Goal: Information Seeking & Learning: Check status

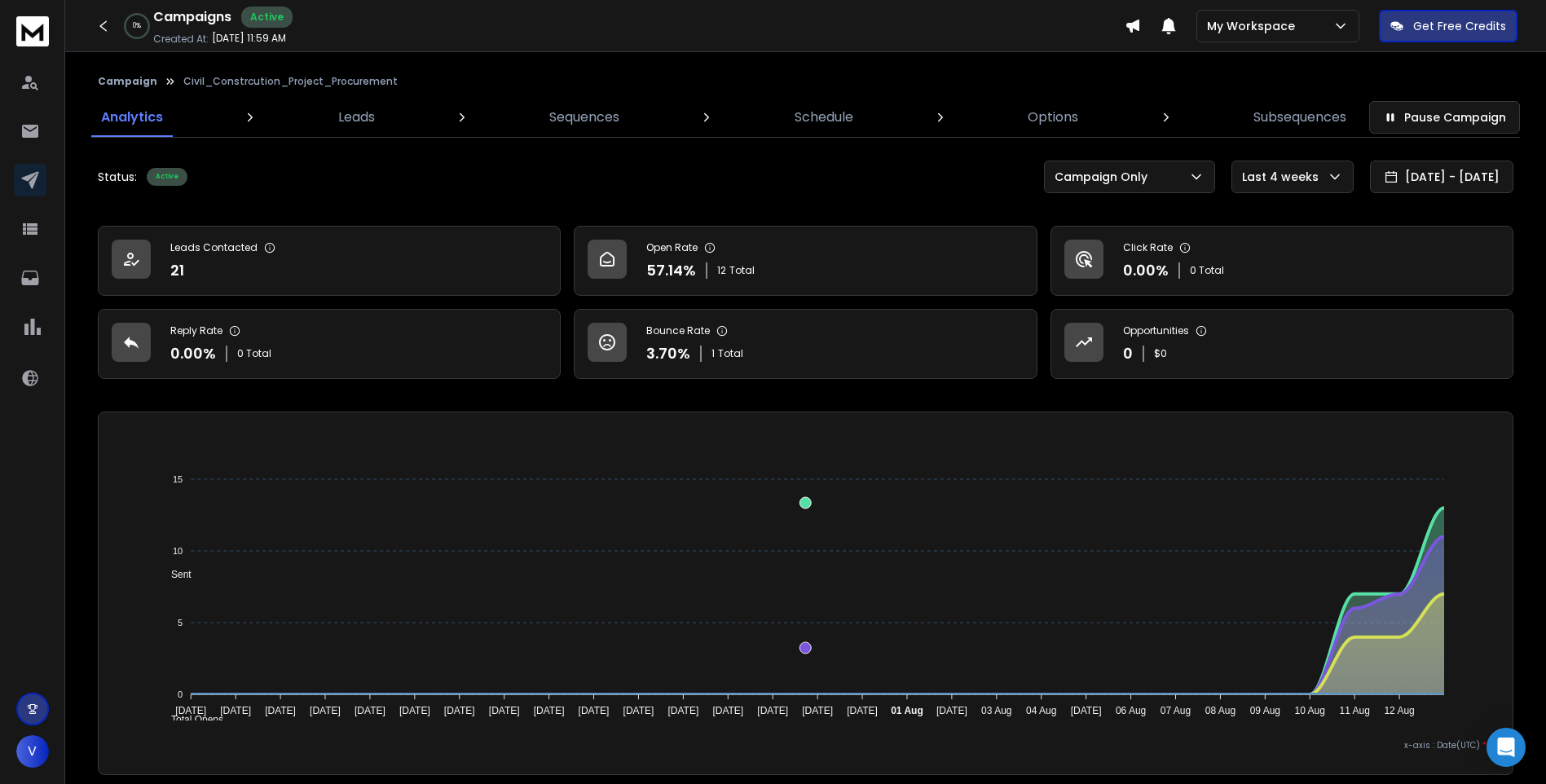
click at [770, 259] on link "Open Rate 57.14 % 12 Total" at bounding box center [805, 260] width 463 height 70
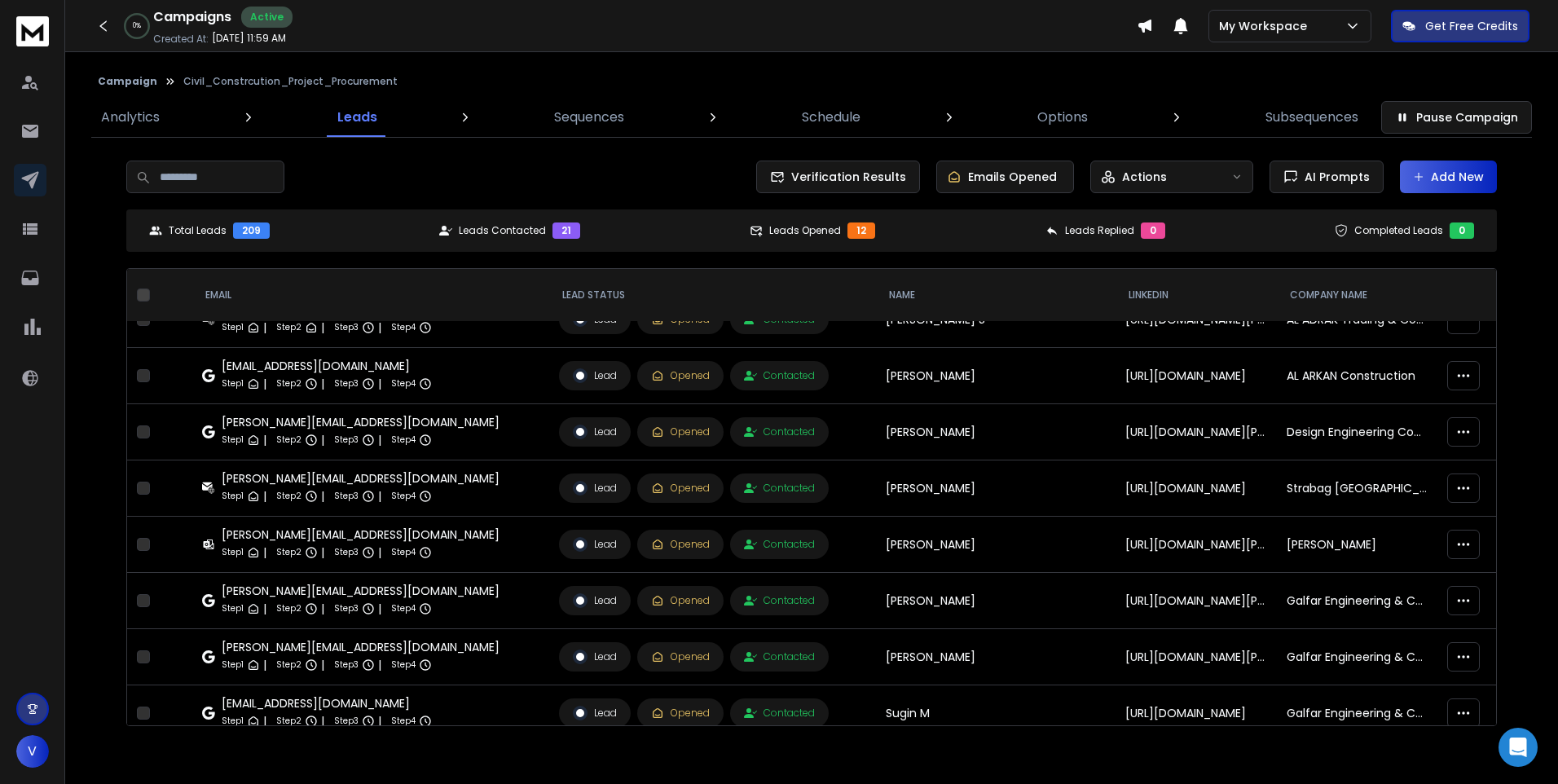
scroll to position [283, 0]
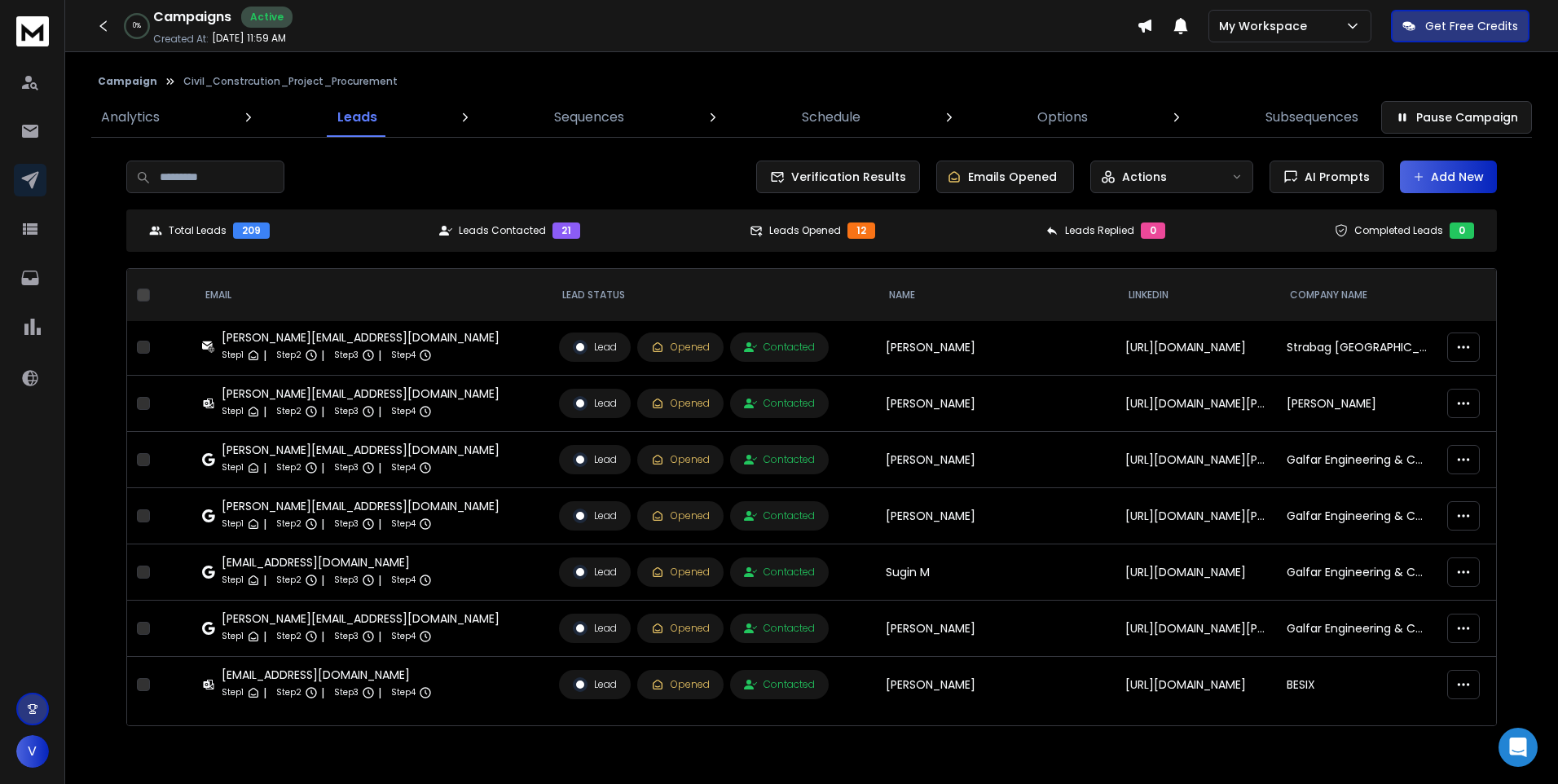
click at [651, 684] on div "Opened" at bounding box center [680, 684] width 58 height 13
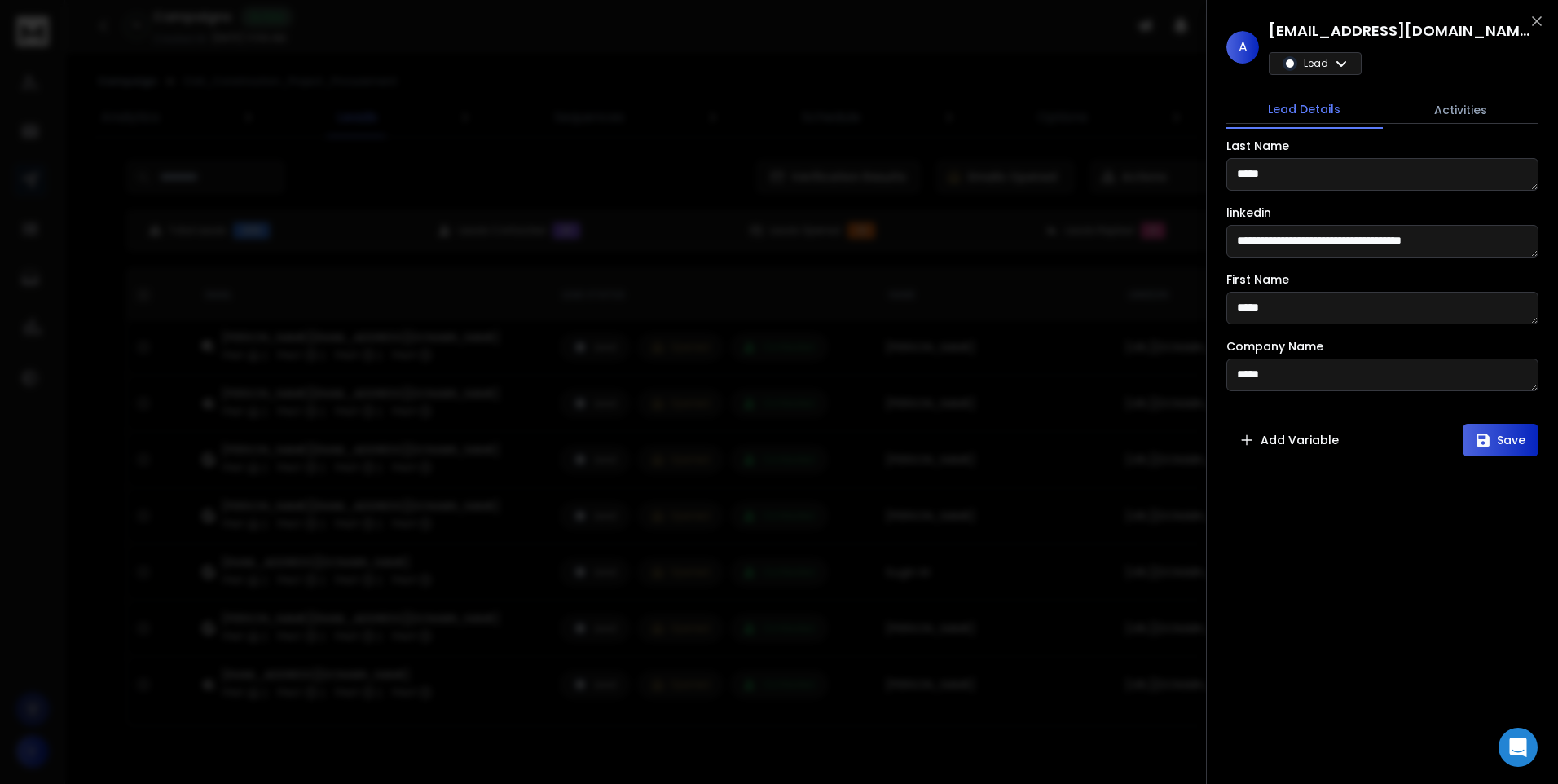
click at [523, 646] on div at bounding box center [779, 392] width 1558 height 784
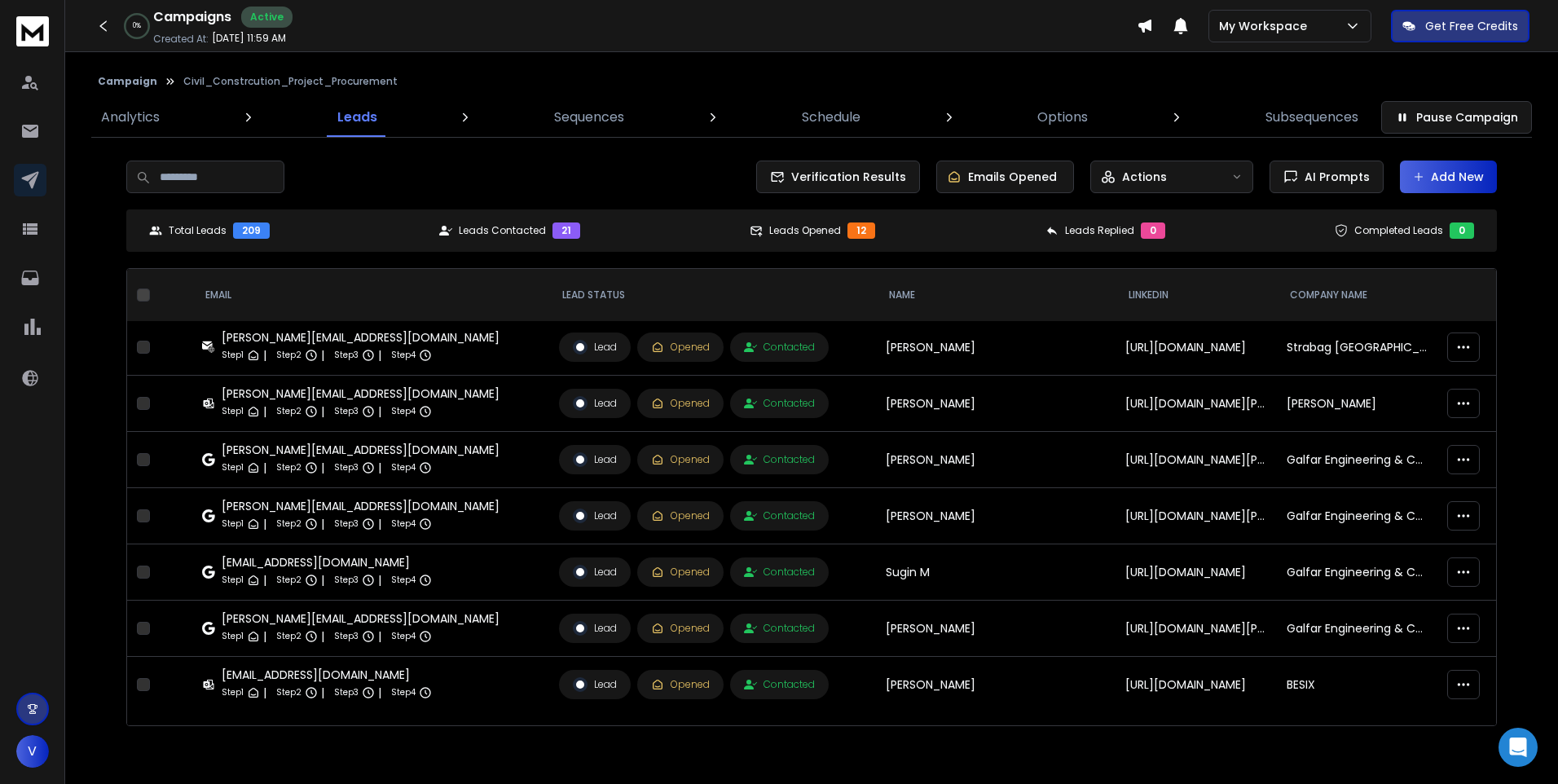
click at [306, 678] on div "[EMAIL_ADDRESS][DOMAIN_NAME]" at bounding box center [326, 675] width 210 height 16
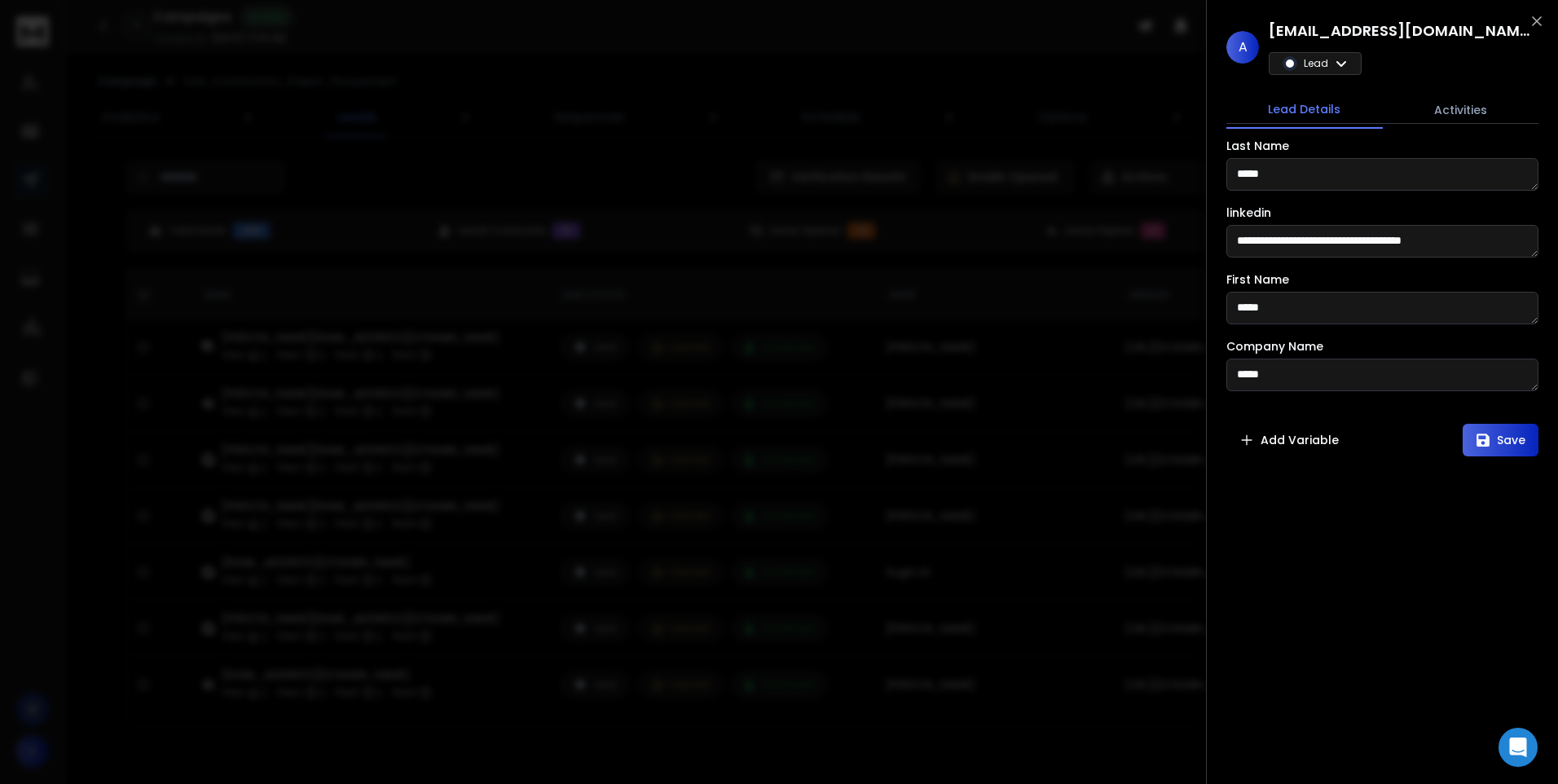
click at [940, 581] on div at bounding box center [779, 392] width 1558 height 784
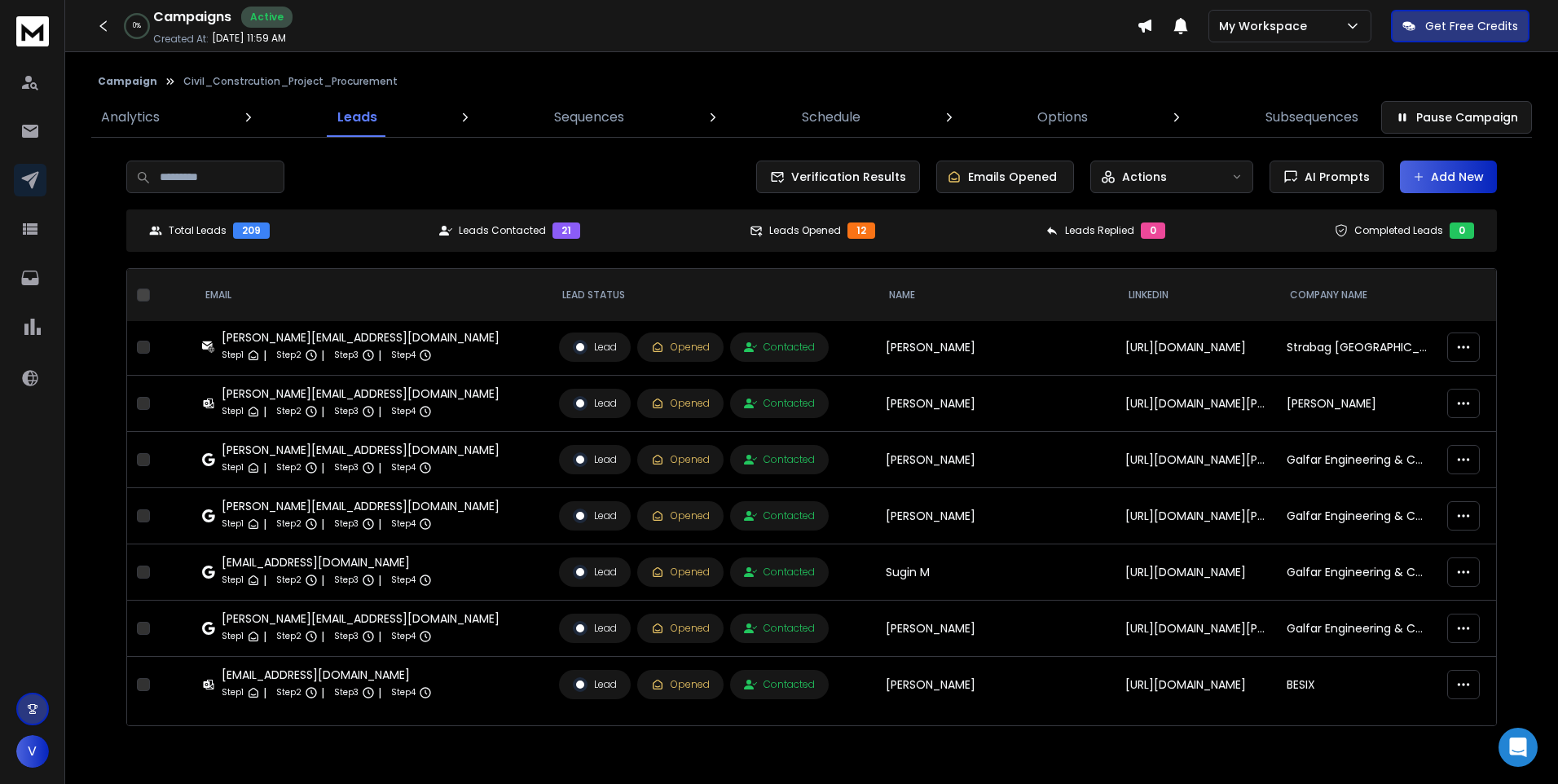
click at [1277, 684] on td "BESIX" at bounding box center [1357, 685] width 160 height 56
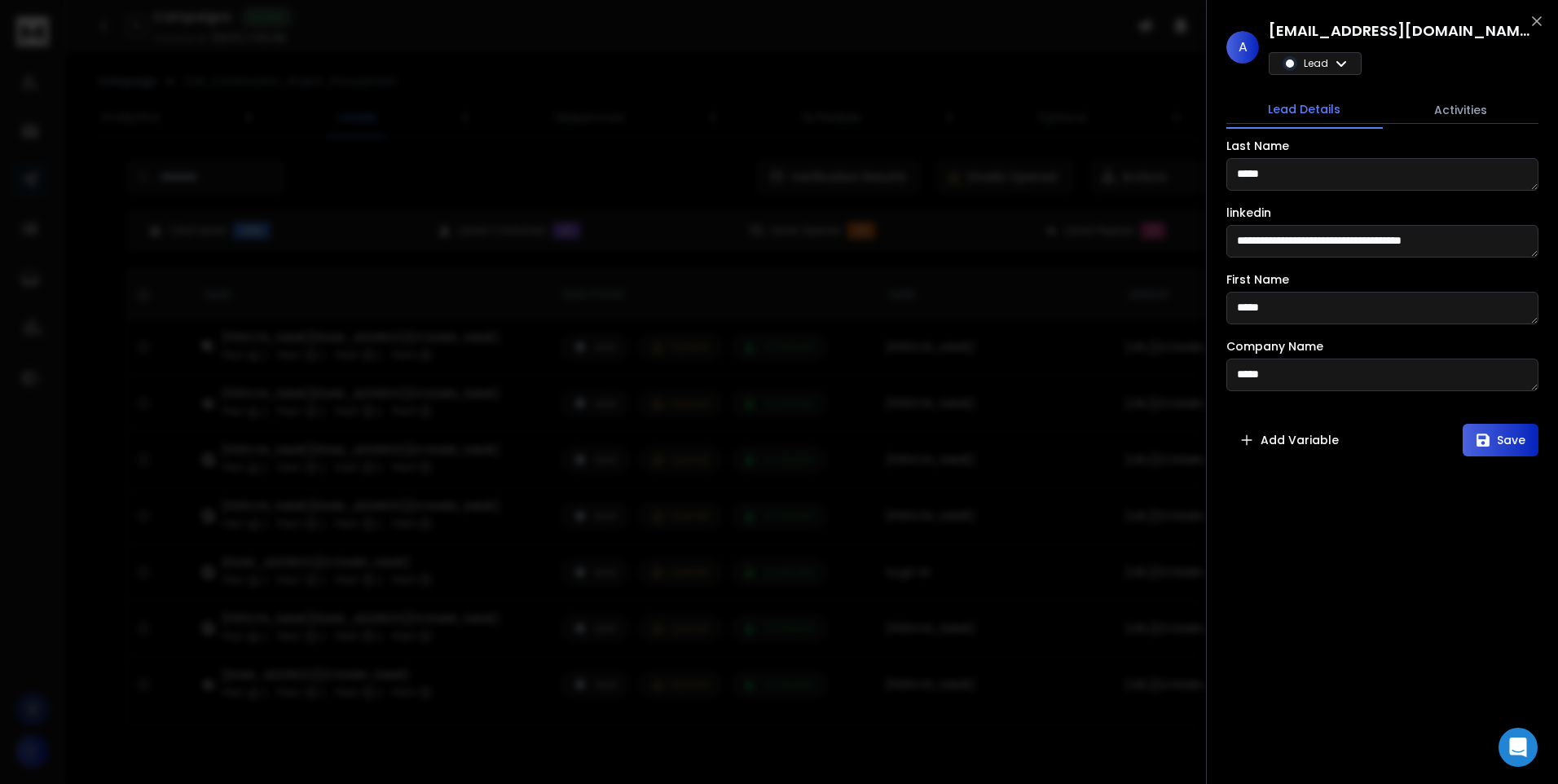
click at [1454, 111] on button "Activities" at bounding box center [1461, 109] width 157 height 36
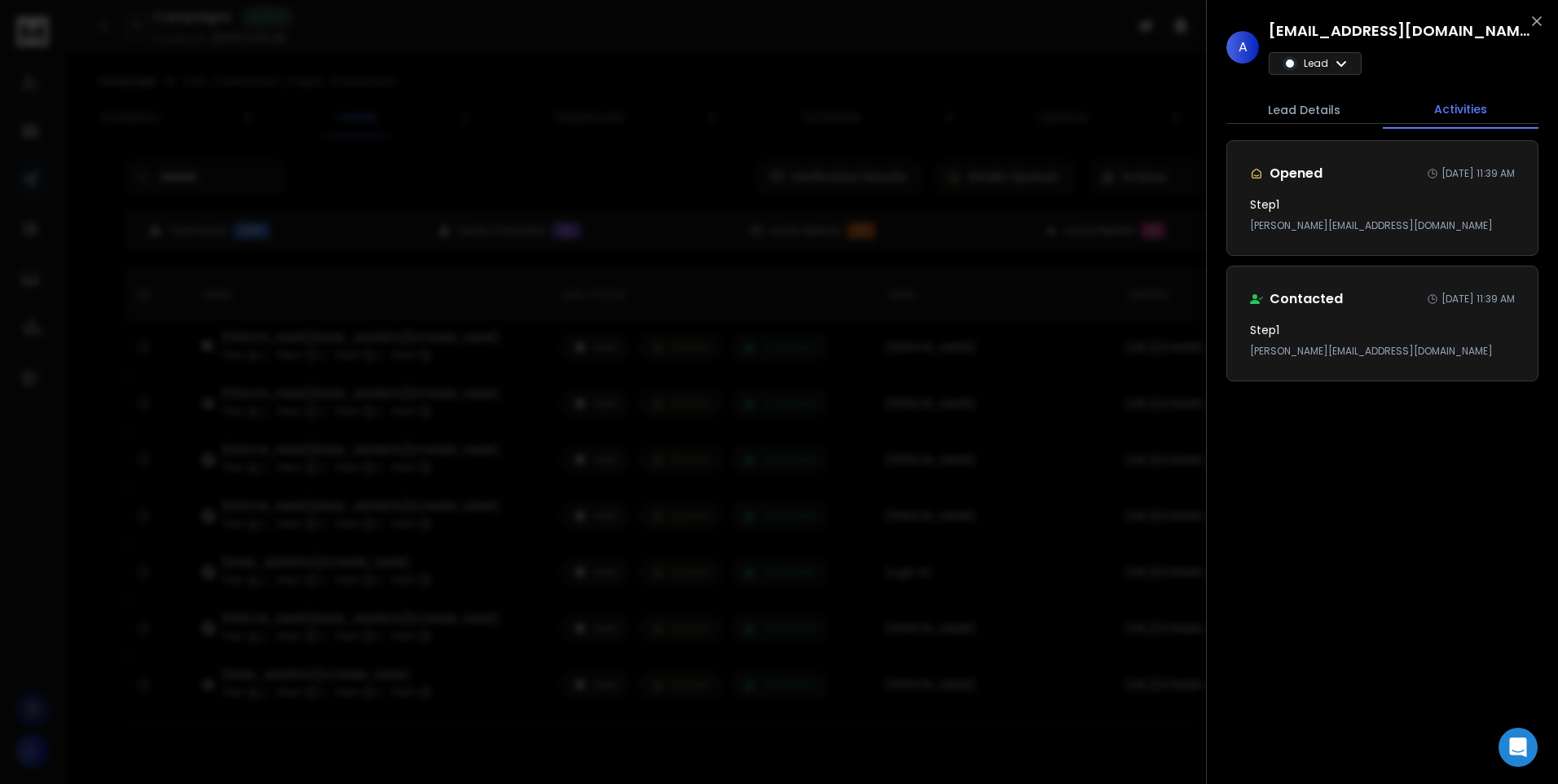
click at [1364, 220] on p "[PERSON_NAME][EMAIL_ADDRESS][DOMAIN_NAME]" at bounding box center [1381, 226] width 265 height 13
click at [1317, 324] on div "Step 1" at bounding box center [1381, 330] width 265 height 16
click at [1295, 220] on p "[PERSON_NAME][EMAIL_ADDRESS][DOMAIN_NAME]" at bounding box center [1381, 226] width 265 height 13
click at [1284, 167] on div "Opened" at bounding box center [1286, 173] width 73 height 19
click at [1319, 73] on body "Your warmest leads are on your site – Turn visits into conversations Reach Out …" at bounding box center [779, 392] width 1558 height 784
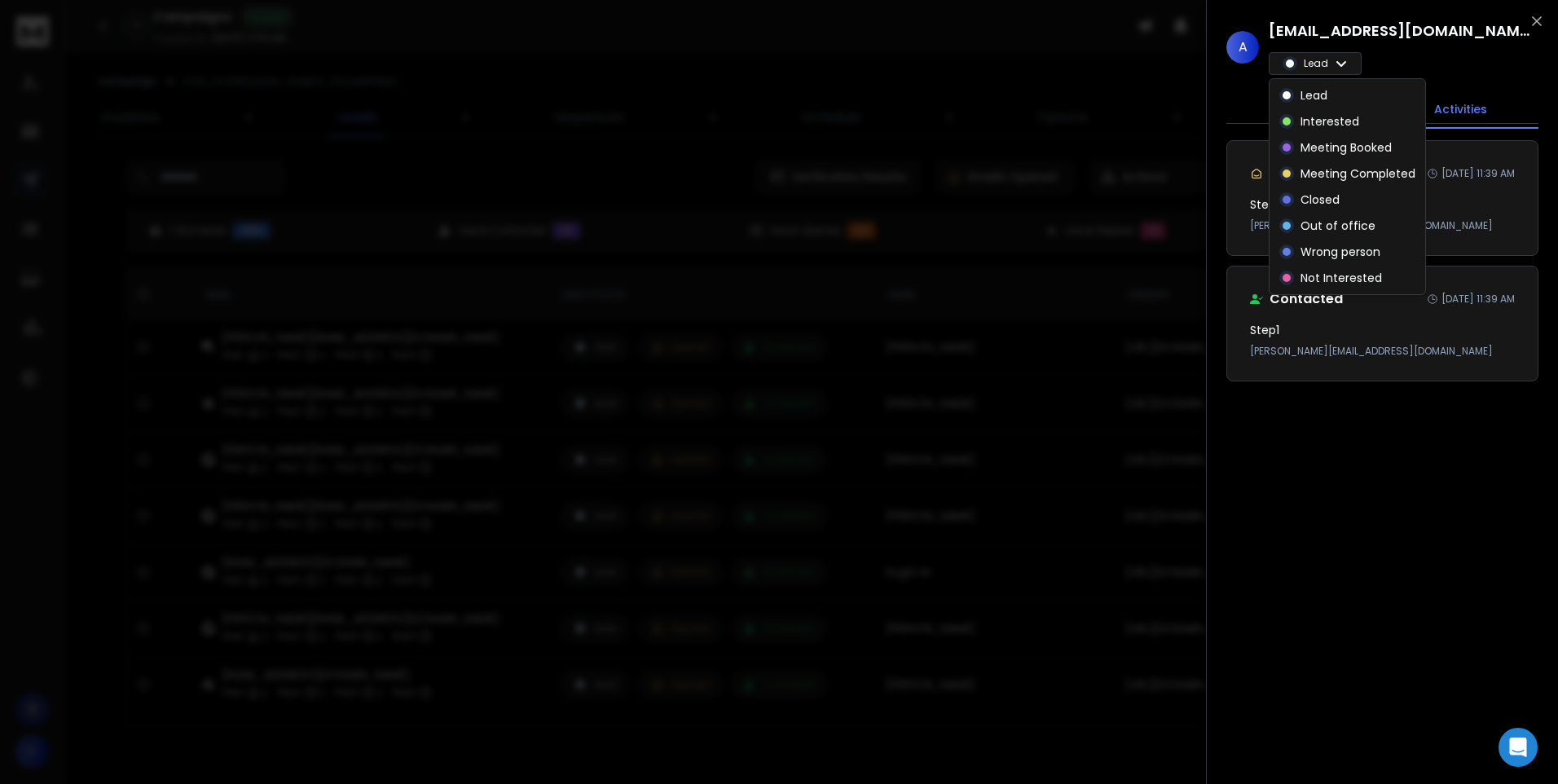
click at [1326, 67] on div at bounding box center [779, 392] width 1558 height 784
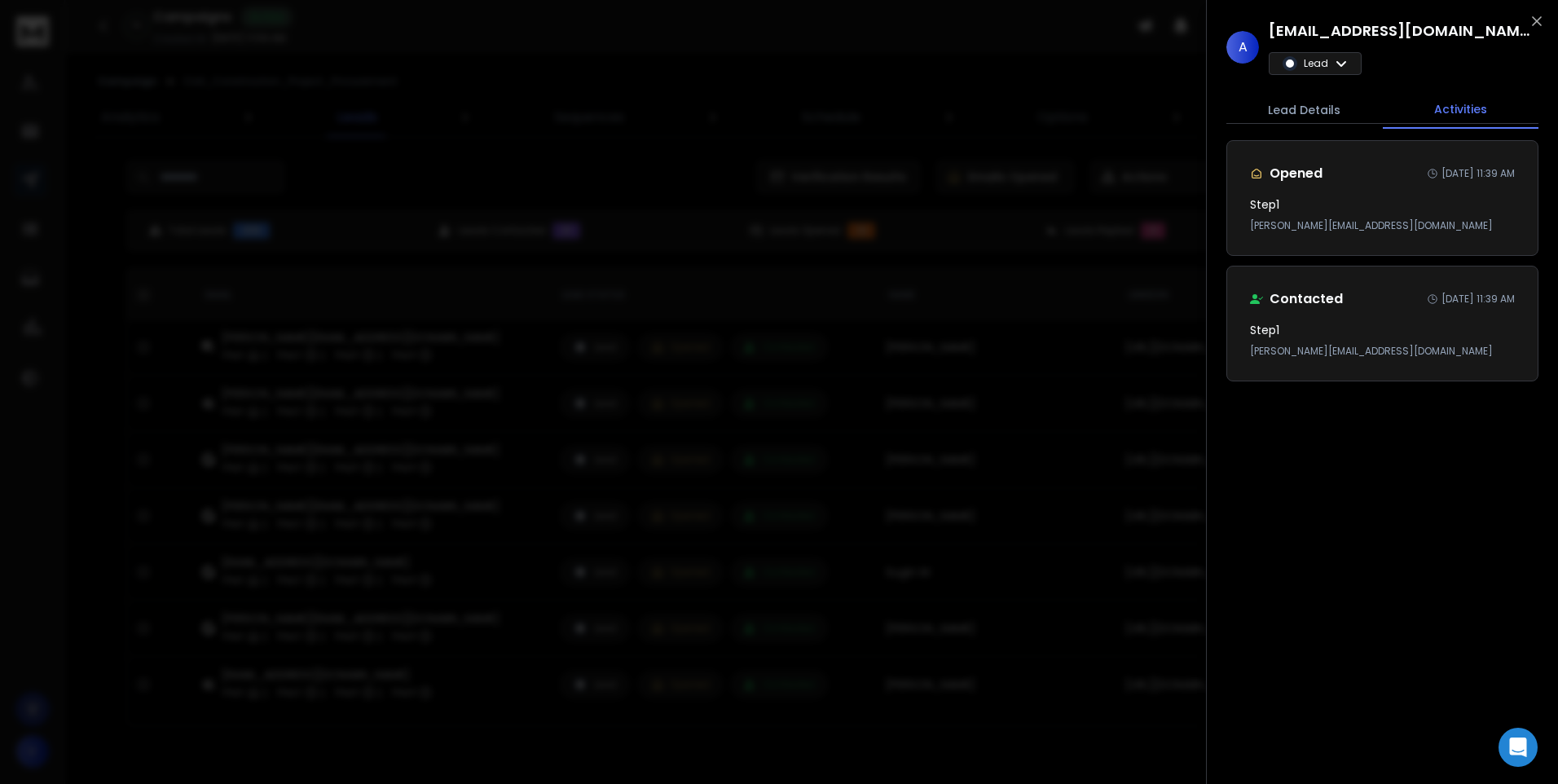
click at [1012, 395] on div at bounding box center [779, 392] width 1558 height 784
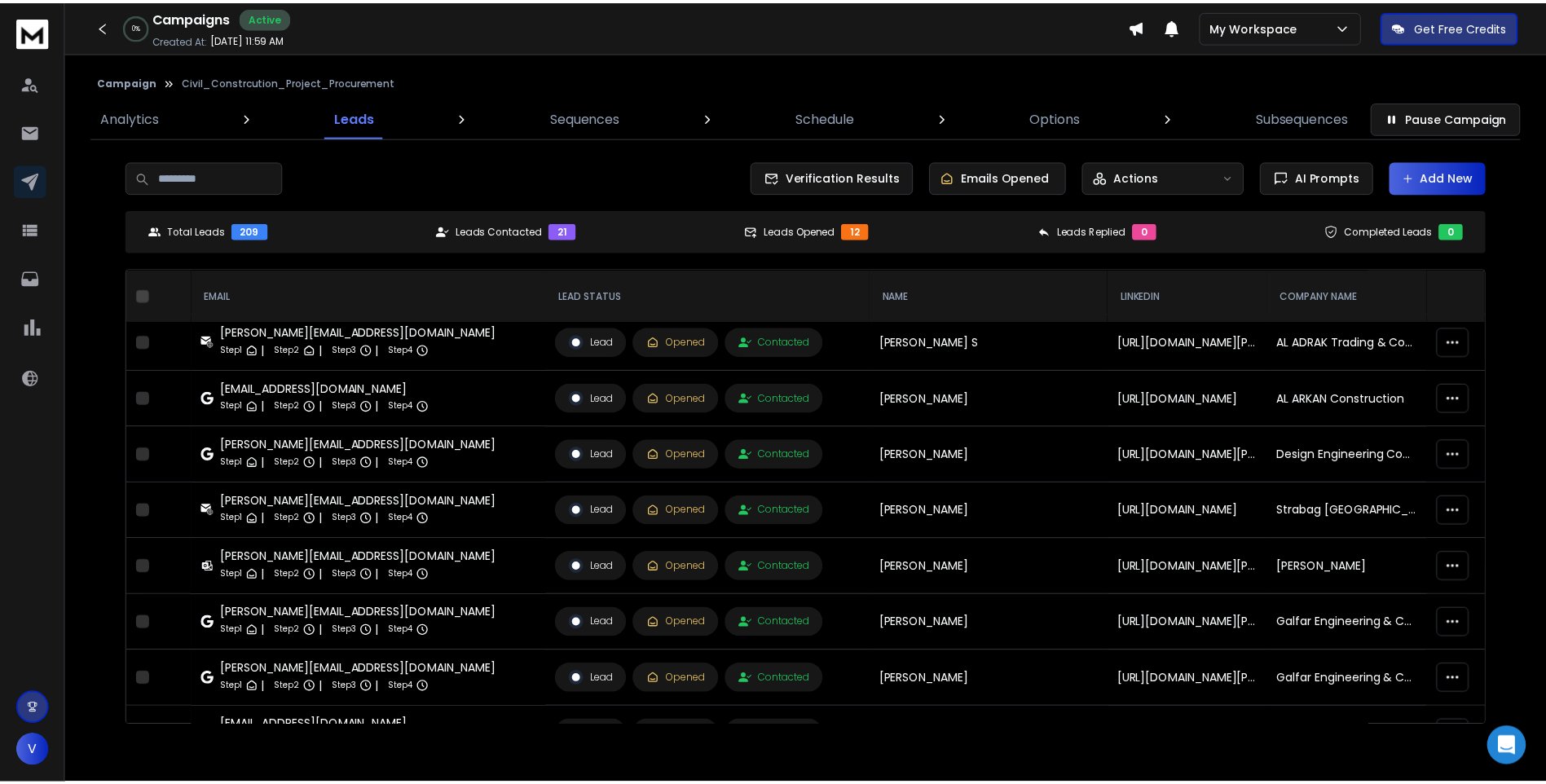
scroll to position [0, 0]
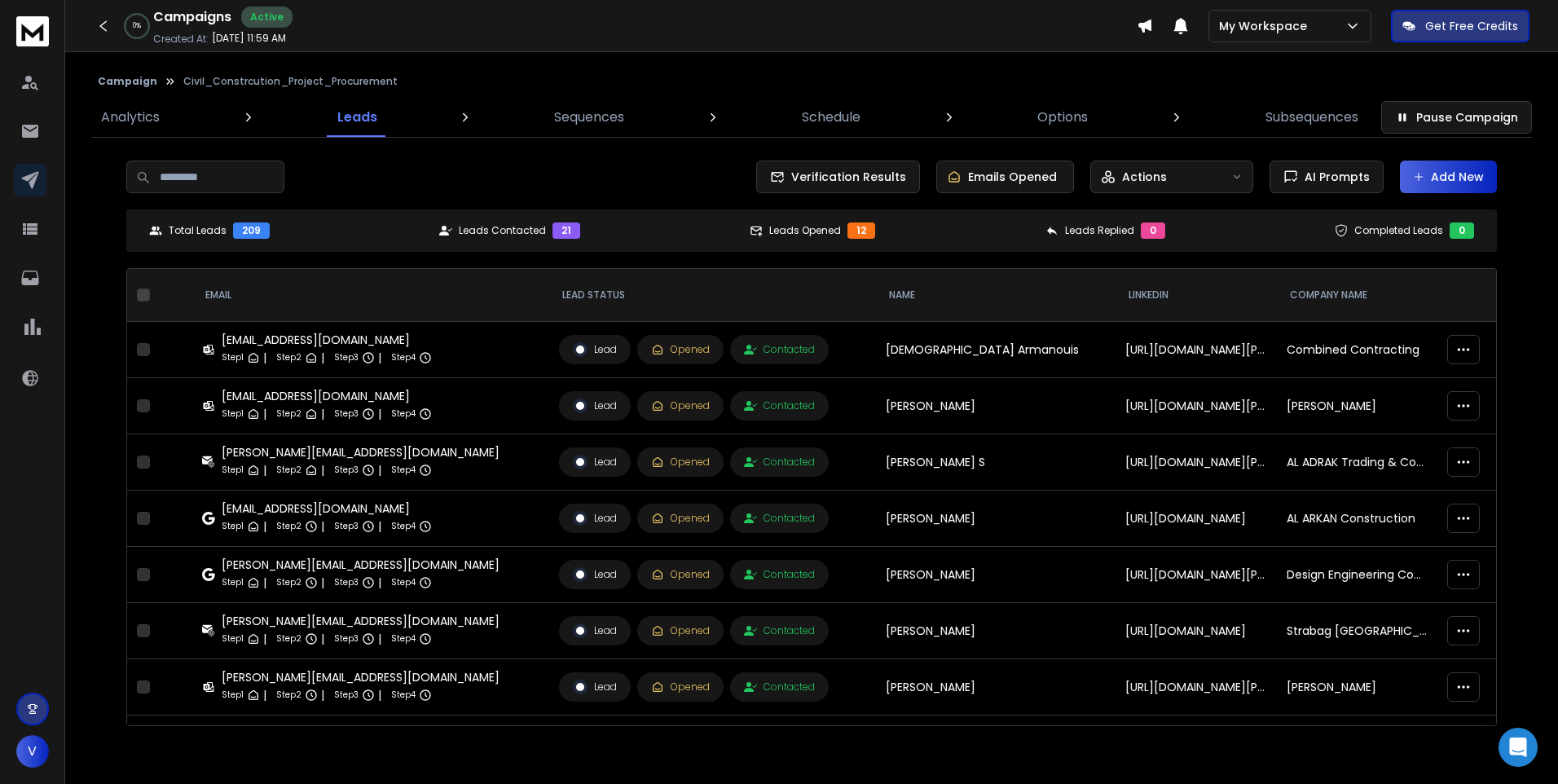
click at [196, 243] on div "Total Leads 209 Leads Contacted 21 Leads Opened 12 Leads Replied 0 Completed Le…" at bounding box center [812, 230] width 1371 height 43
click at [196, 231] on p "Total Leads" at bounding box center [198, 230] width 58 height 13
click at [167, 126] on link "Analytics" at bounding box center [130, 117] width 78 height 39
